Goal: Task Accomplishment & Management: Manage account settings

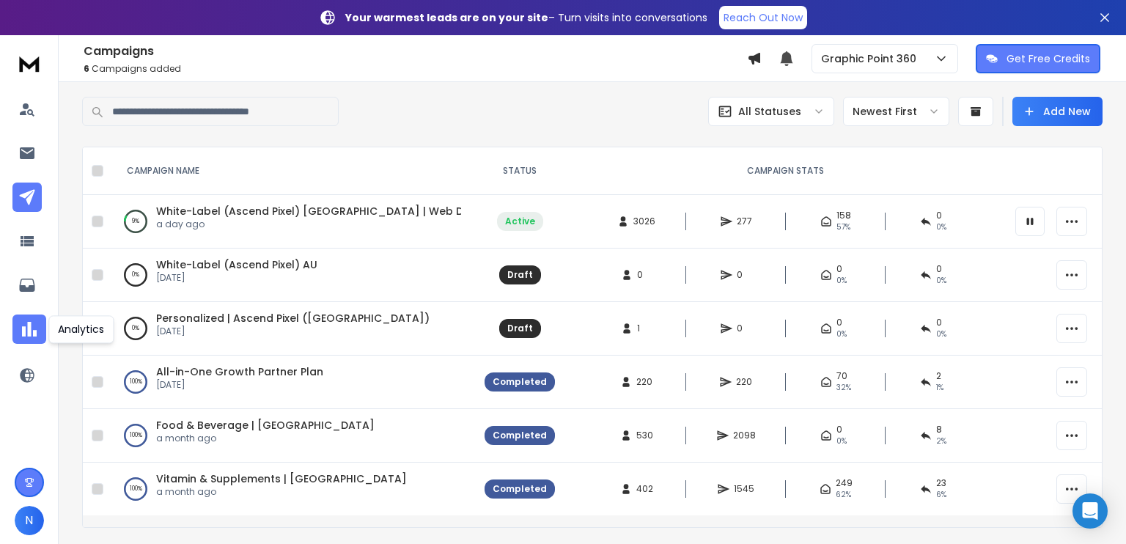
click at [44, 321] on link at bounding box center [29, 329] width 34 height 34
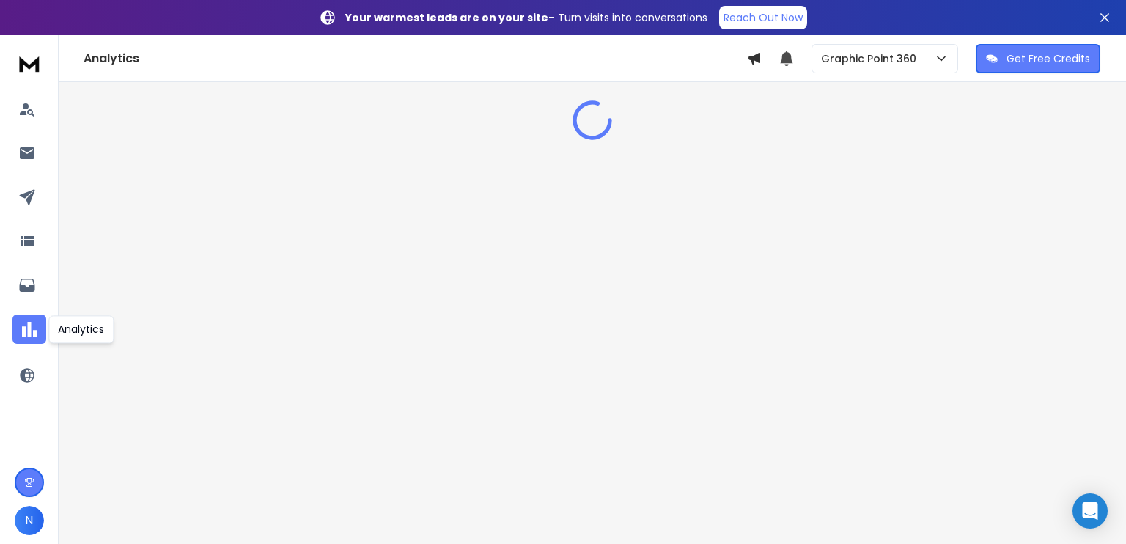
click at [39, 324] on icon at bounding box center [29, 329] width 22 height 22
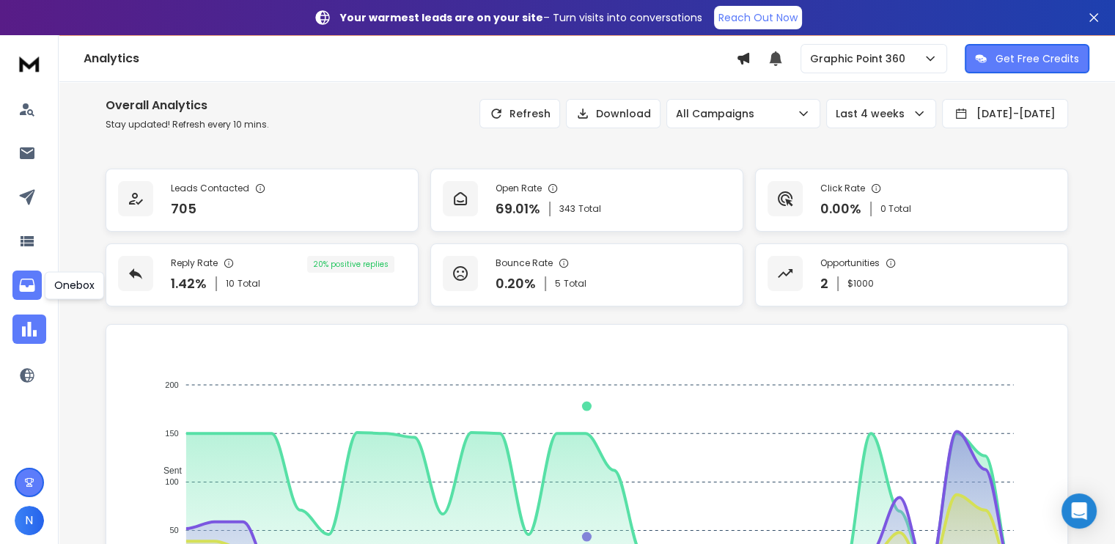
click at [35, 275] on link at bounding box center [26, 285] width 29 height 29
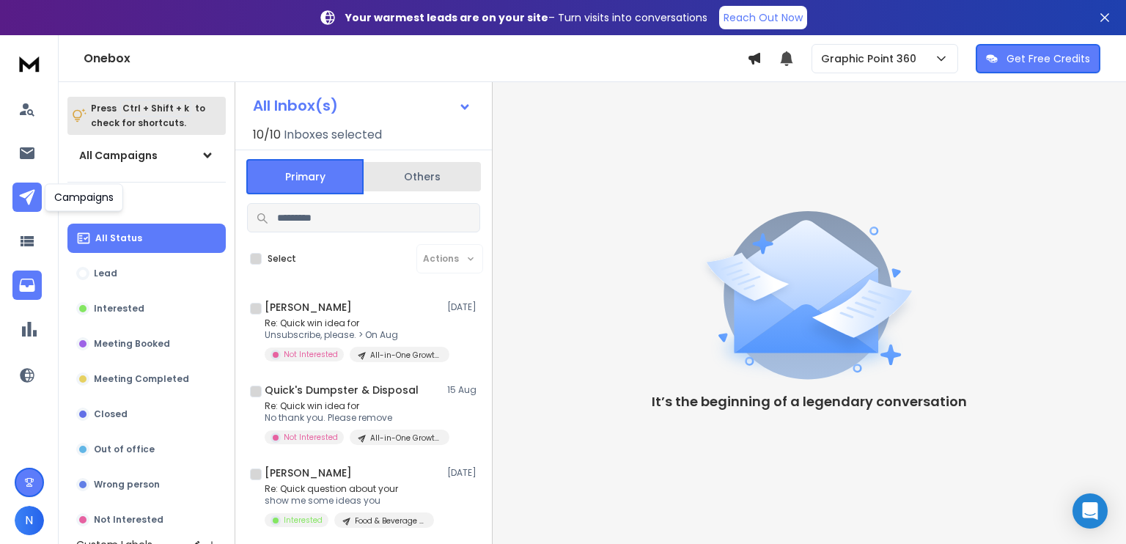
click at [37, 197] on link at bounding box center [26, 197] width 29 height 29
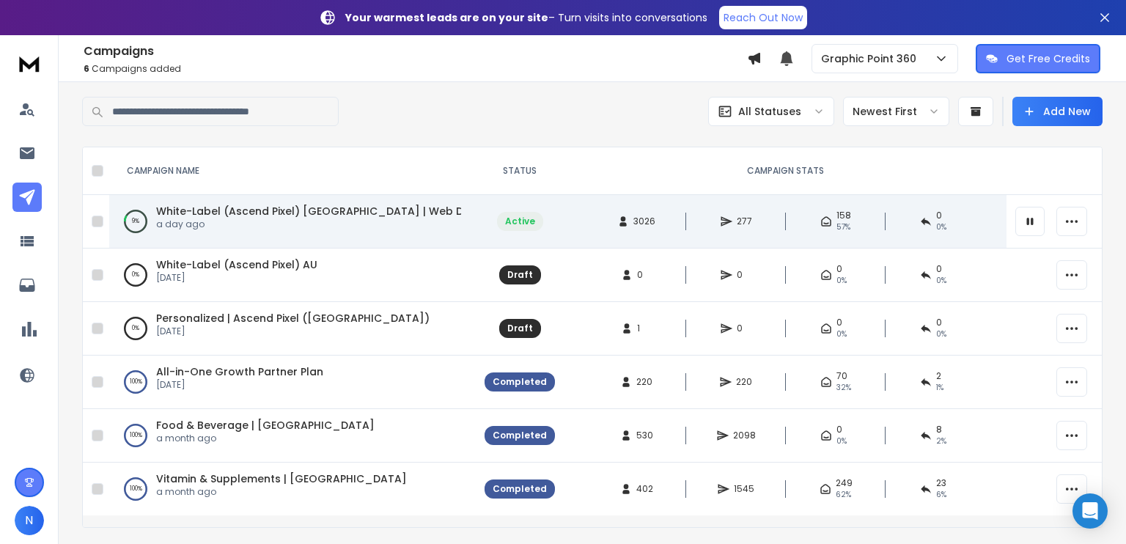
click at [352, 213] on span "White-Label (Ascend Pixel) [GEOGRAPHIC_DATA] | Web Development Co." at bounding box center [352, 211] width 392 height 15
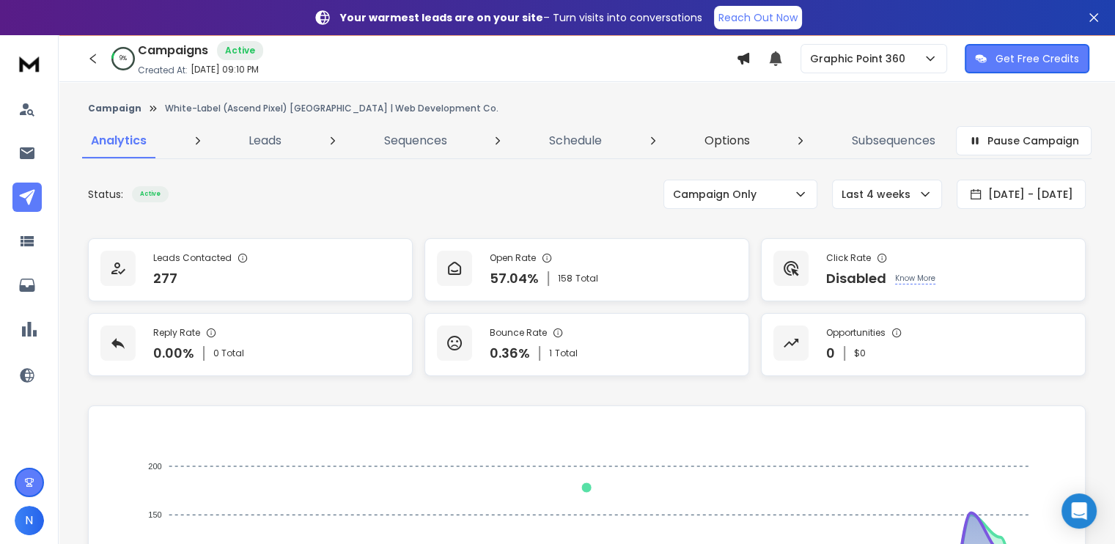
click at [721, 136] on p "Options" at bounding box center [727, 141] width 45 height 18
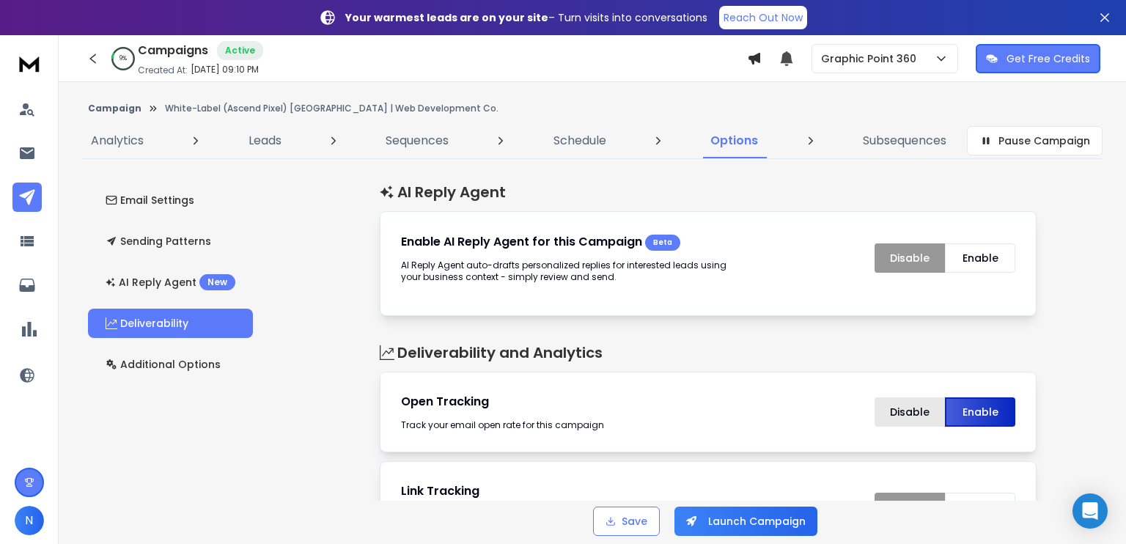
scroll to position [1477, 0]
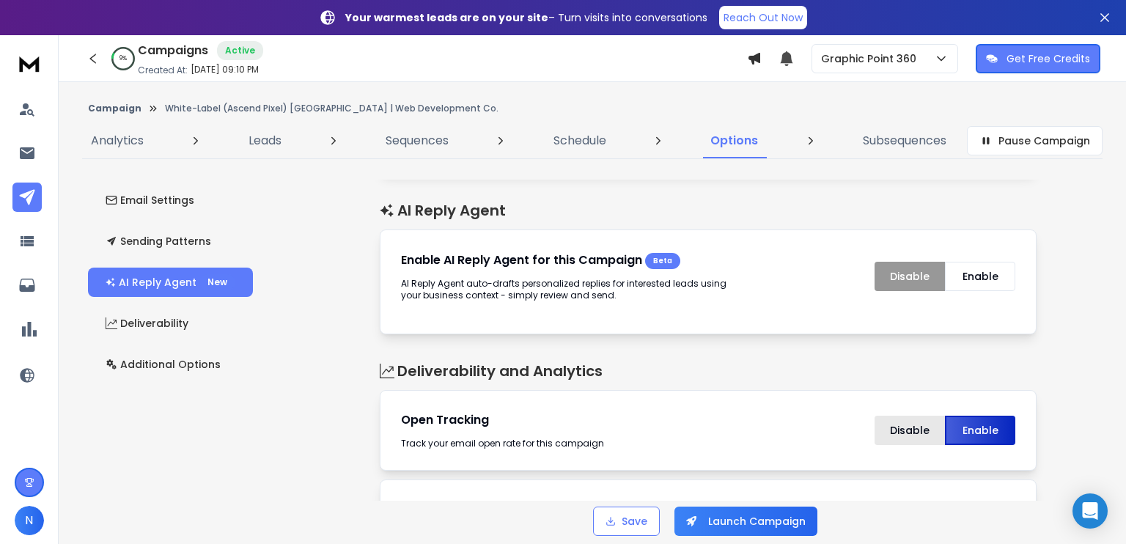
click at [886, 416] on button "Disable" at bounding box center [910, 430] width 70 height 29
click at [646, 515] on button "Save" at bounding box center [626, 521] width 67 height 29
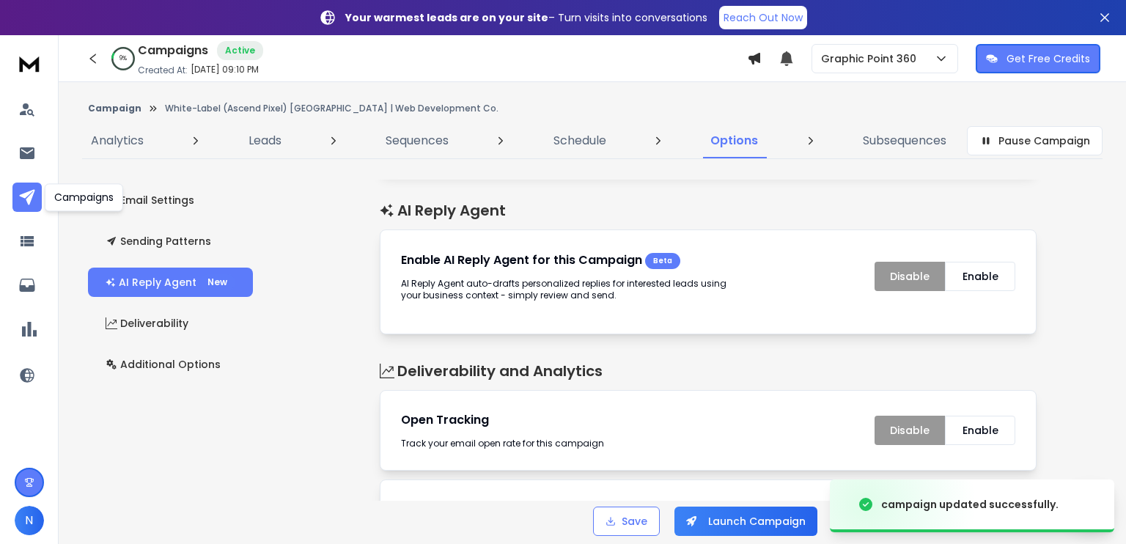
click at [18, 194] on icon at bounding box center [27, 197] width 18 height 18
